Goal: Task Accomplishment & Management: Use online tool/utility

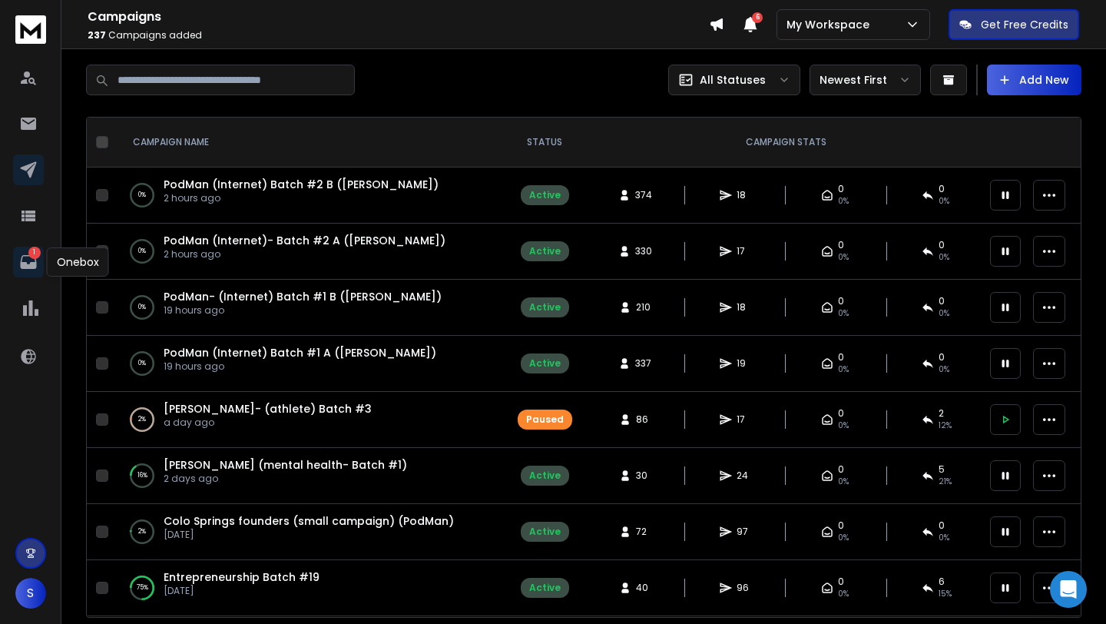
click at [25, 273] on link "1" at bounding box center [28, 262] width 31 height 31
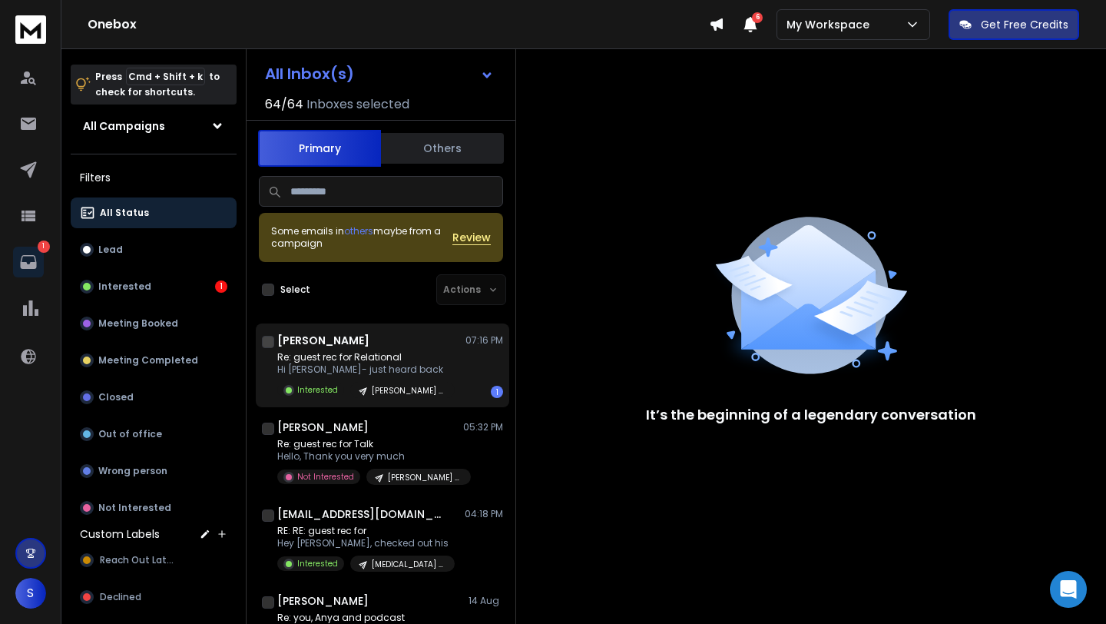
click at [412, 326] on div "Jonathan Young 07:16 PM Re: guest rec for Relational Hi Jeni- just heard back I…" at bounding box center [382, 365] width 253 height 84
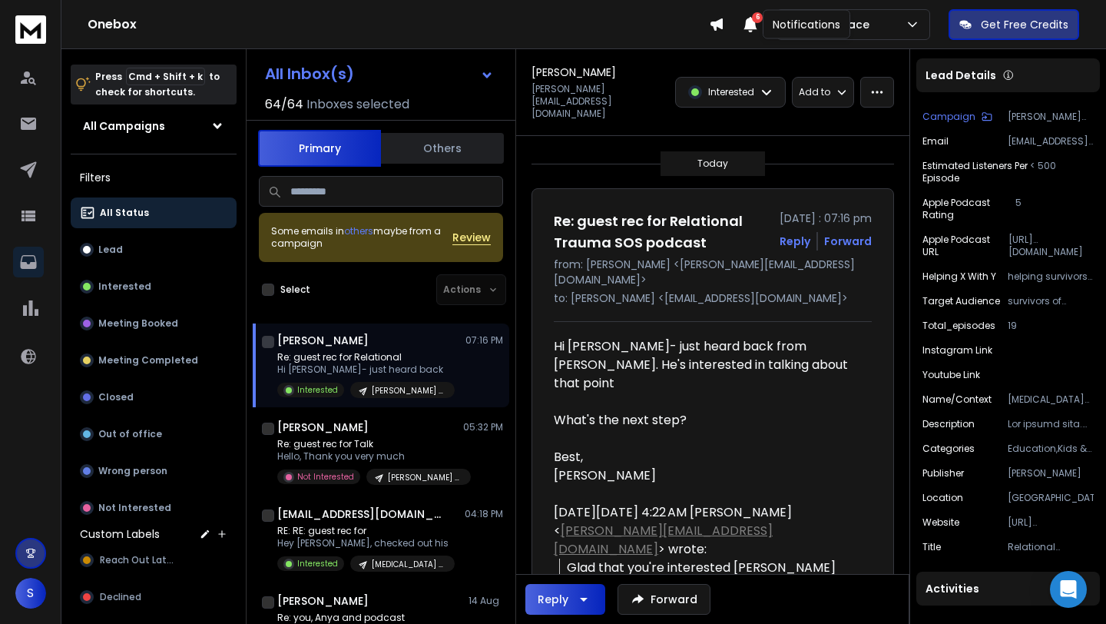
click at [748, 23] on icon at bounding box center [750, 23] width 14 height 15
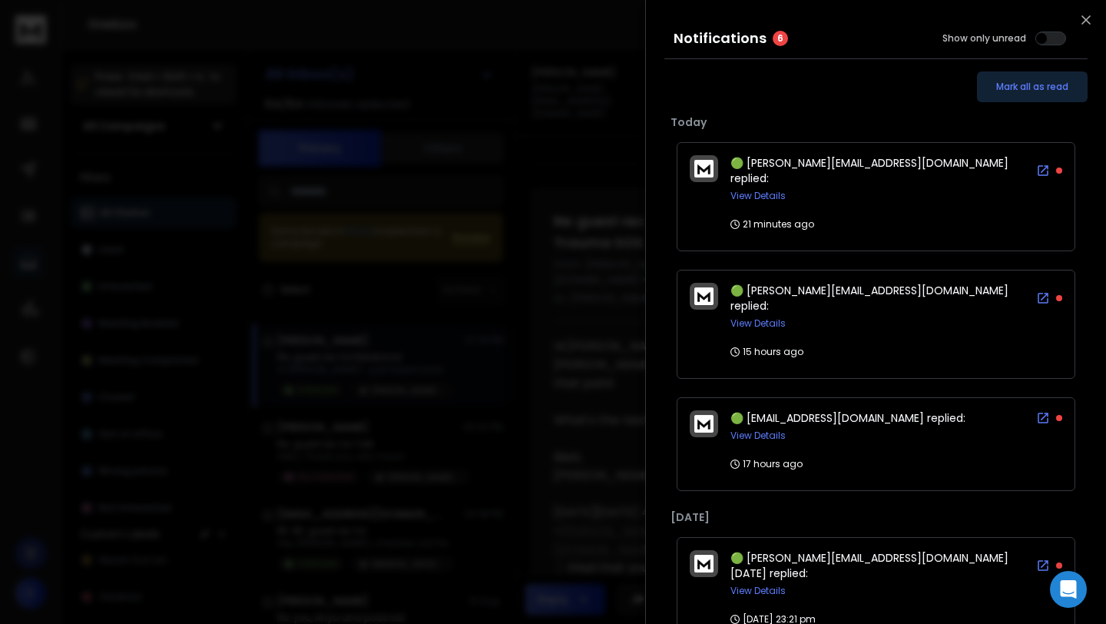
click at [1034, 77] on button "Mark all as read" at bounding box center [1032, 86] width 111 height 31
